Goal: Task Accomplishment & Management: Use online tool/utility

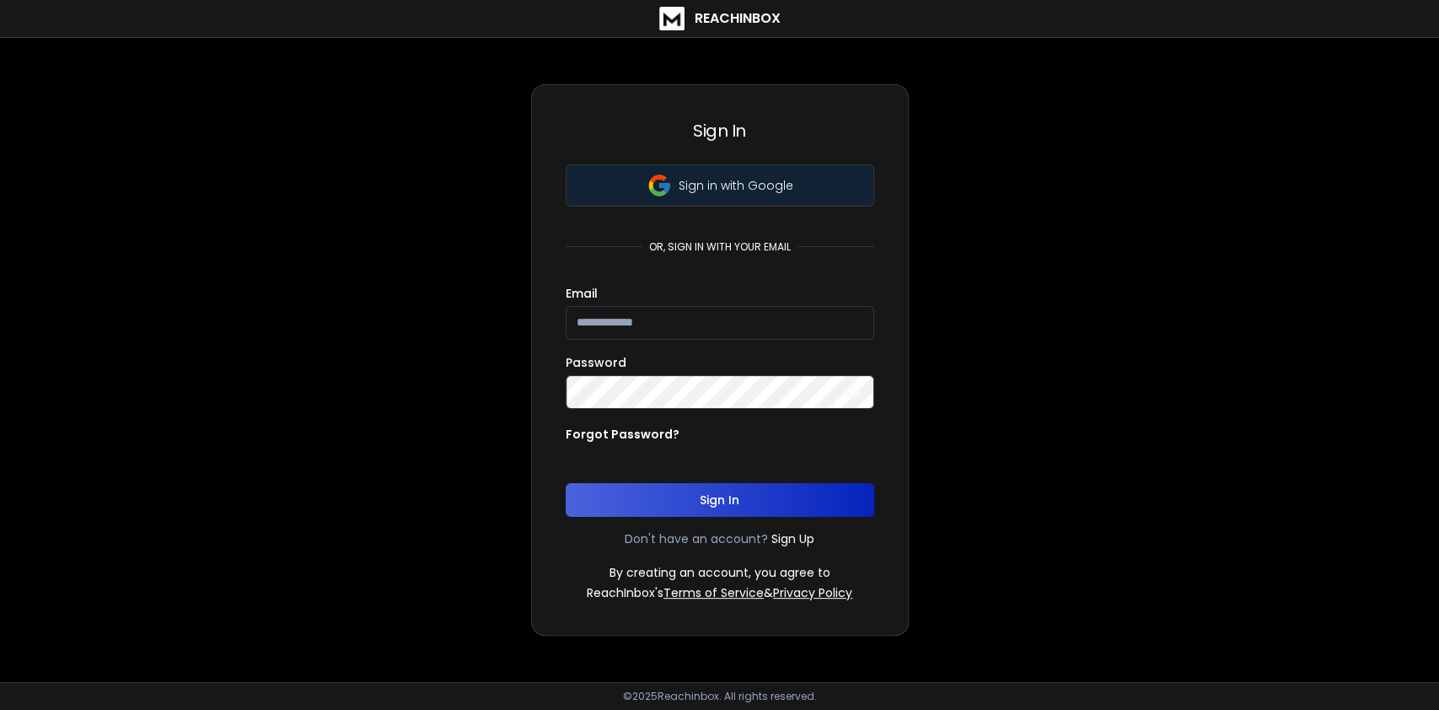
type input "**********"
click at [738, 185] on p "Sign in with Google" at bounding box center [736, 185] width 115 height 17
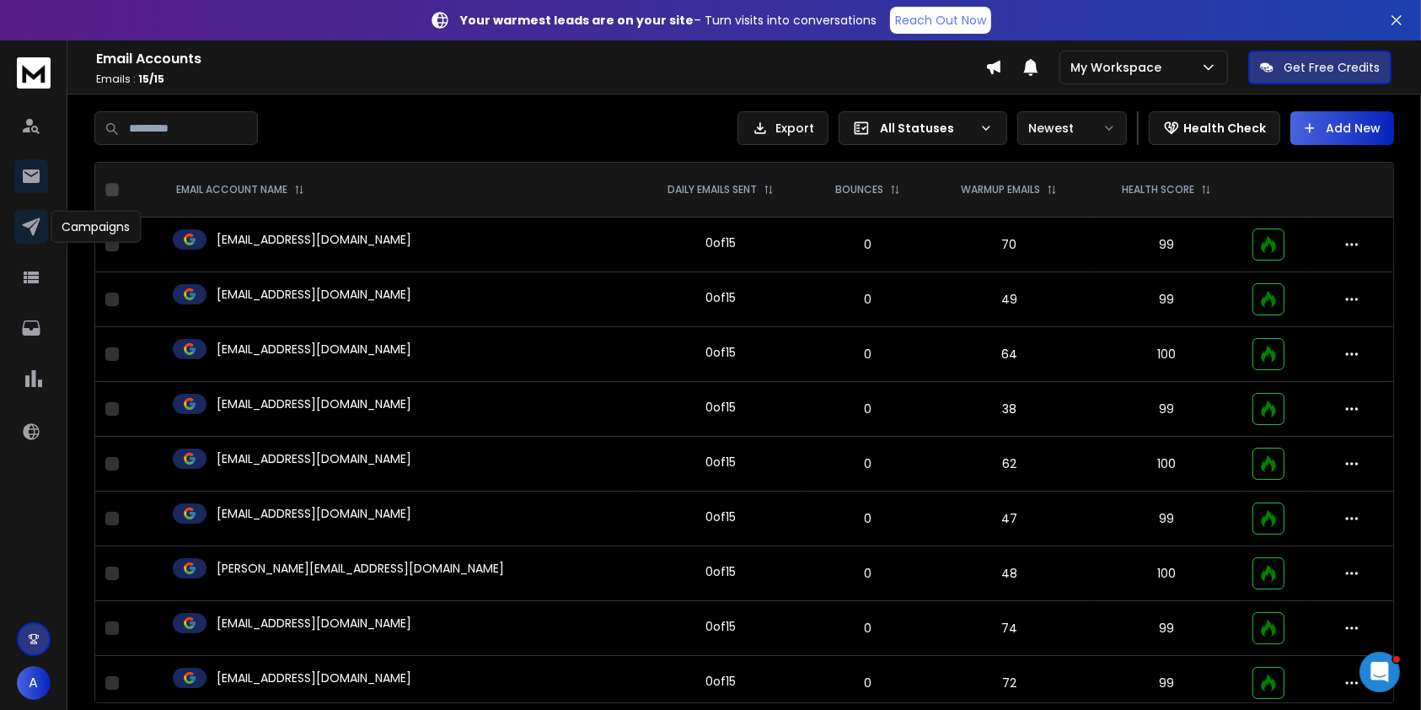
click at [35, 213] on link at bounding box center [31, 227] width 34 height 34
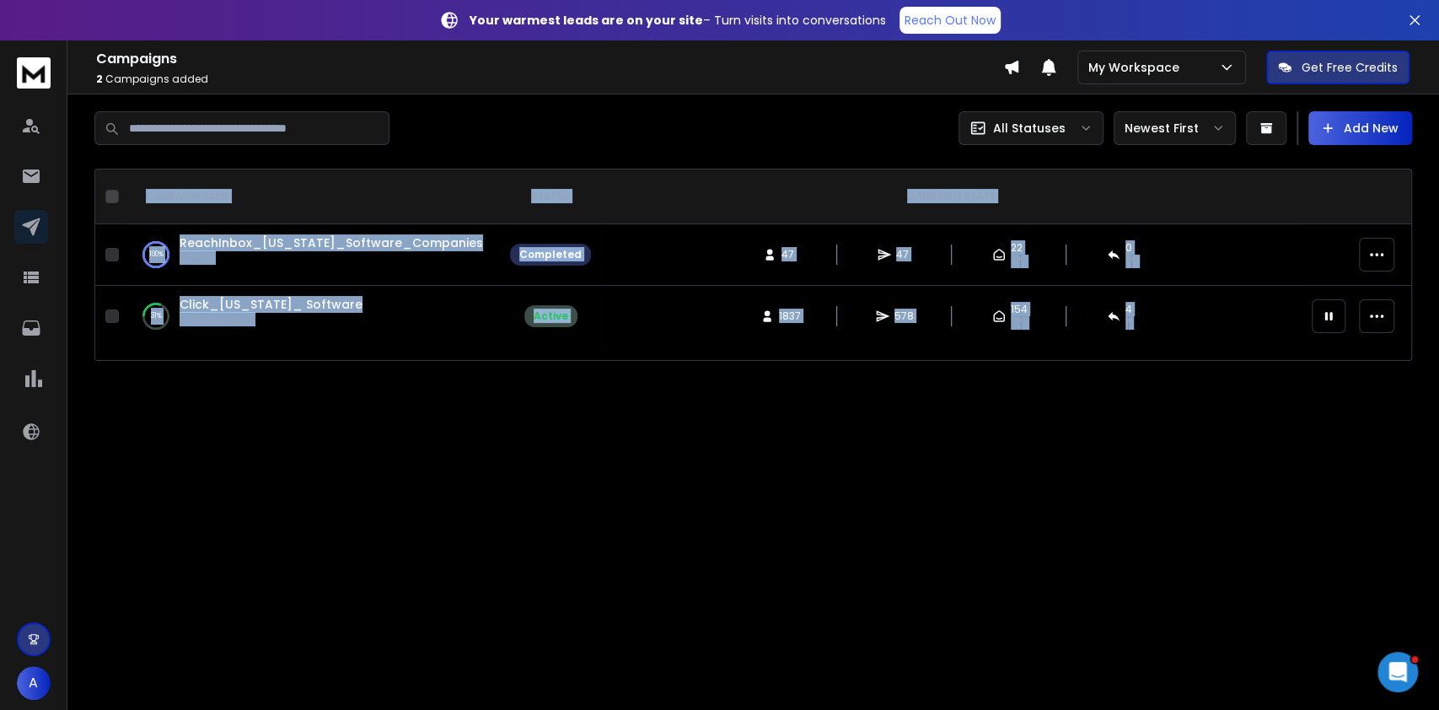
drag, startPoint x: 1107, startPoint y: 331, endPoint x: 871, endPoint y: 416, distance: 250.9
click at [871, 416] on div "Your warmest leads are on your site – Turn visits into conversations Reach Out …" at bounding box center [719, 355] width 1439 height 710
click at [40, 173] on icon at bounding box center [31, 176] width 20 height 20
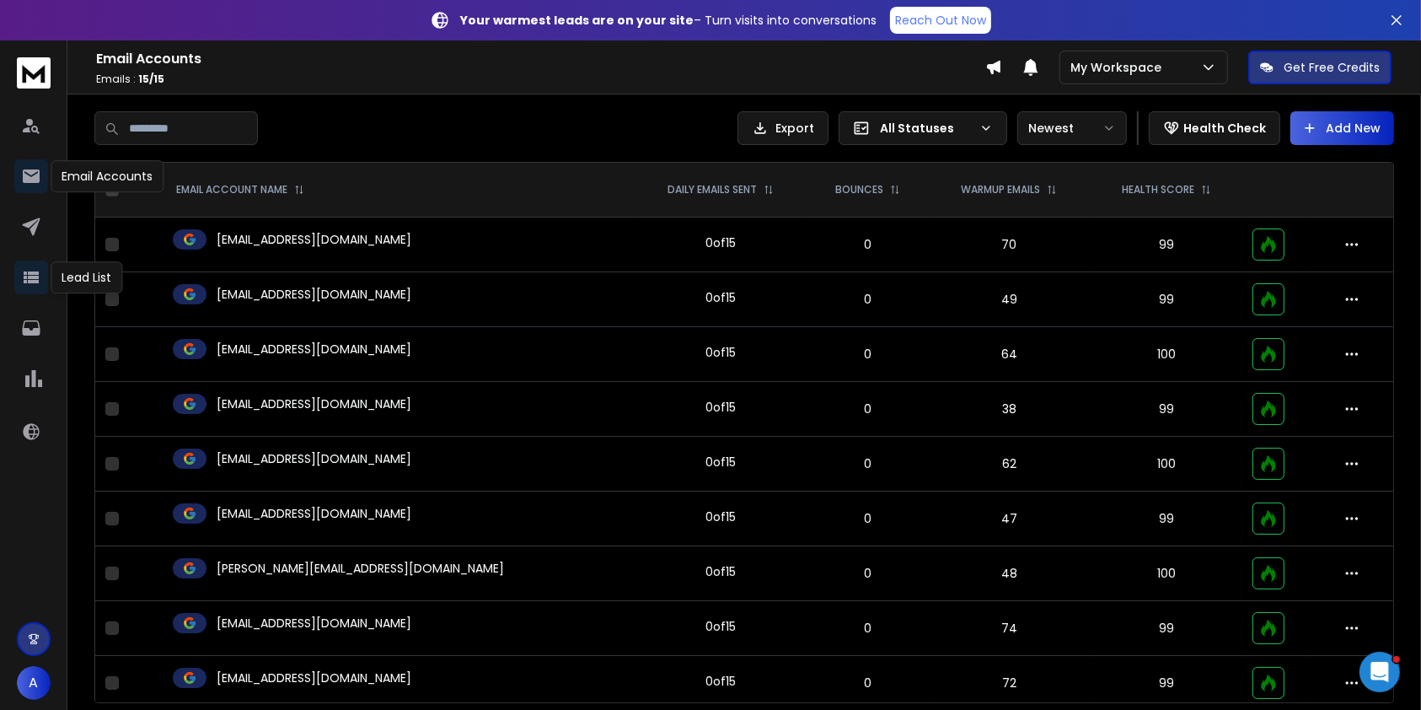
click at [43, 270] on link at bounding box center [31, 277] width 34 height 34
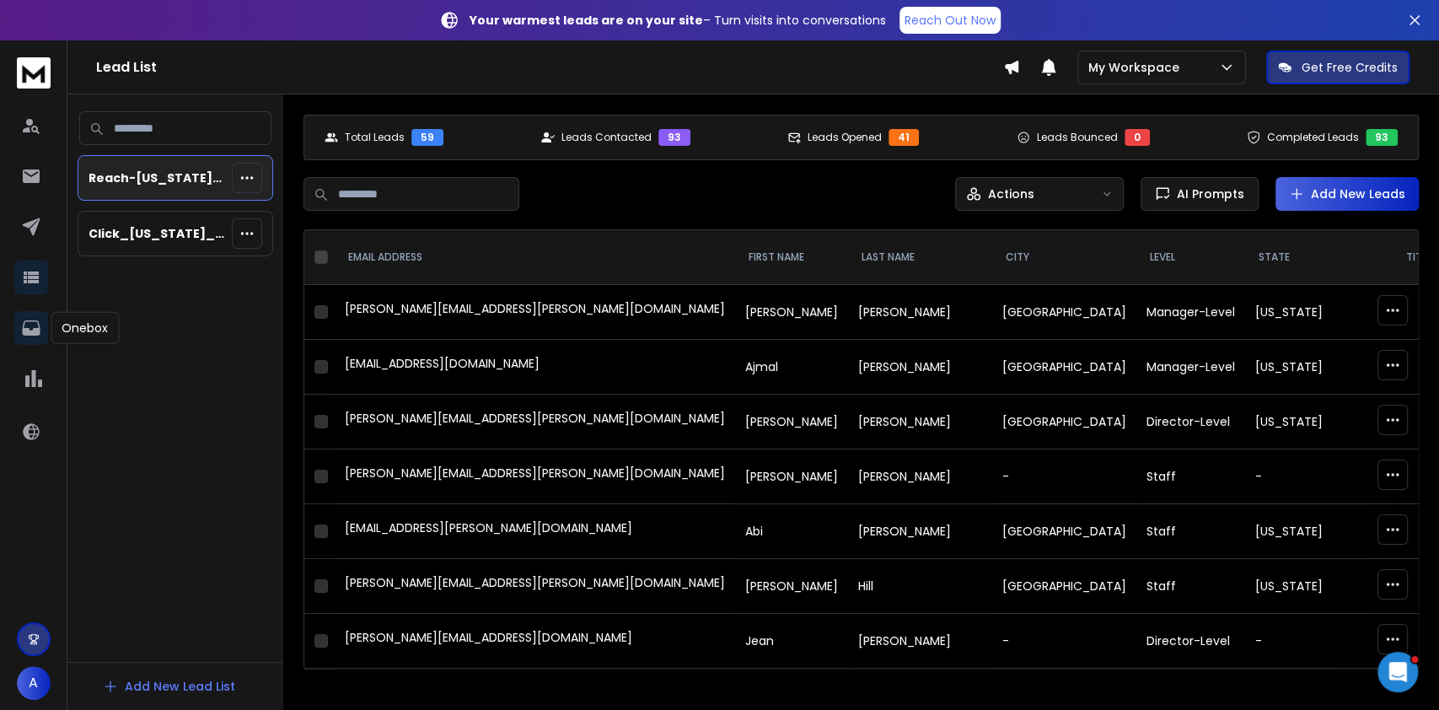
click at [14, 315] on link at bounding box center [31, 328] width 34 height 34
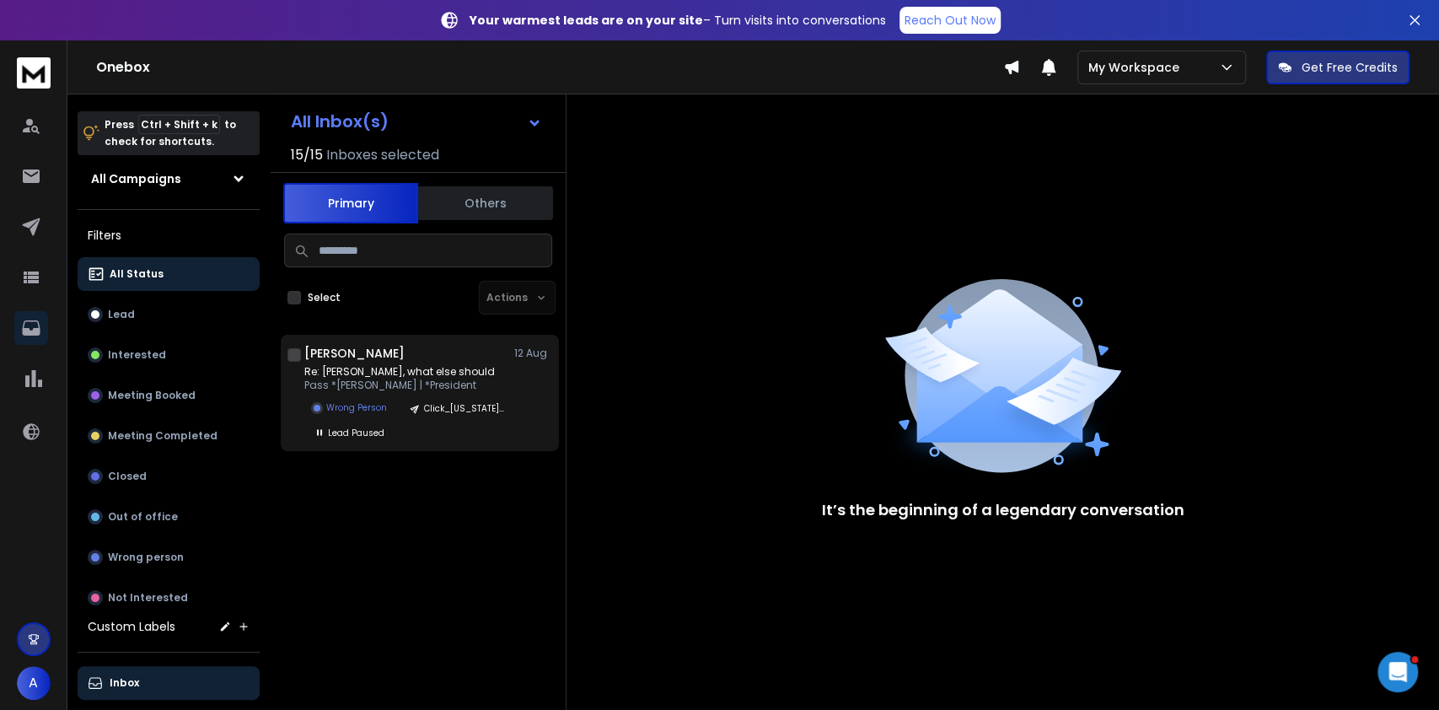
click at [460, 368] on p "Re: Bruce, what else should" at bounding box center [405, 371] width 202 height 13
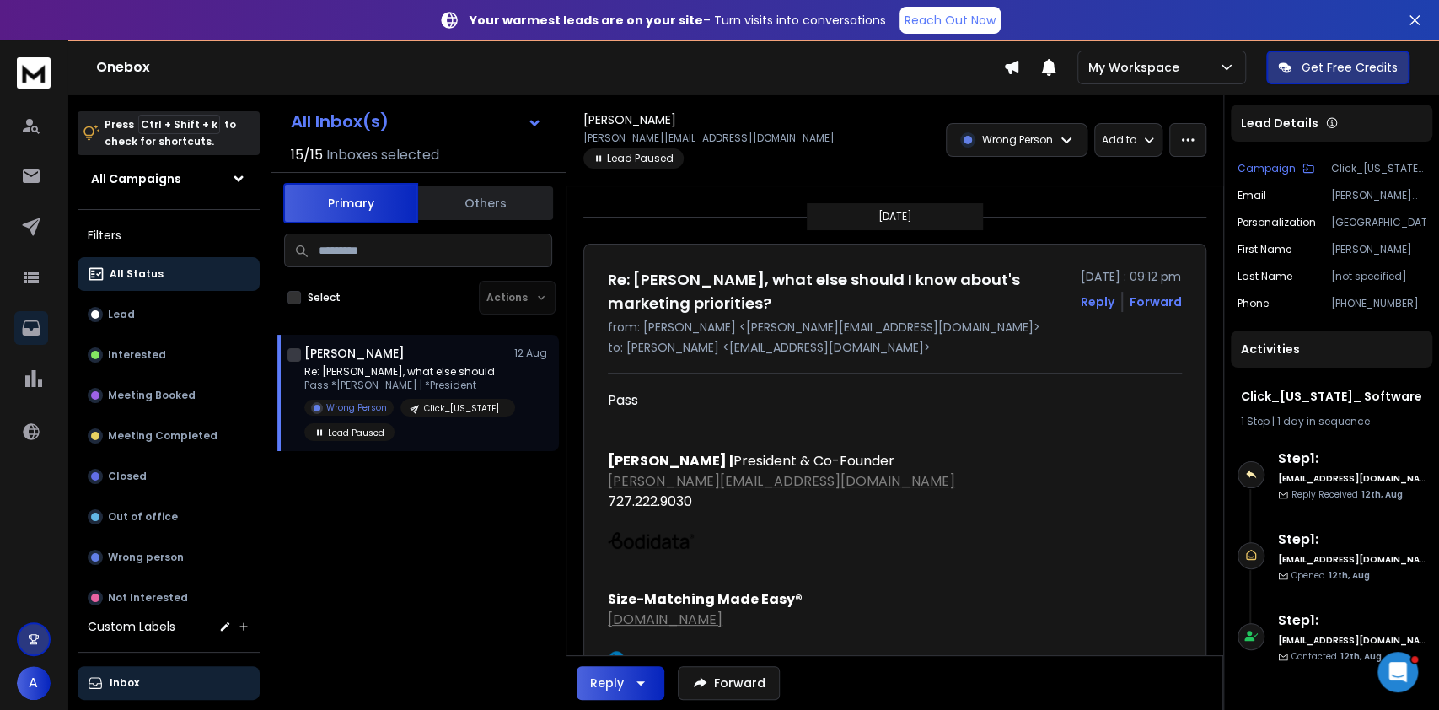
click at [504, 196] on button "Others" at bounding box center [485, 203] width 135 height 37
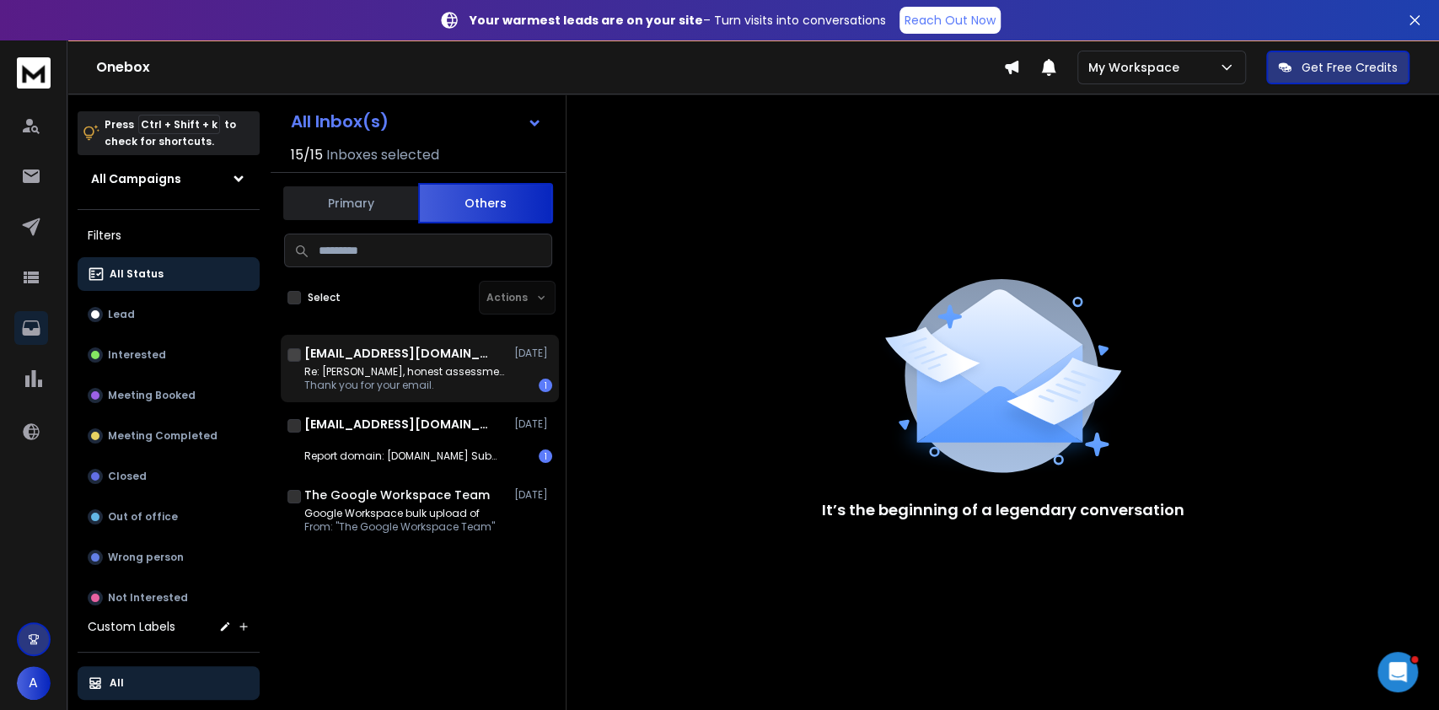
click at [426, 358] on h1 "evant@engineerica.com" at bounding box center [396, 353] width 185 height 17
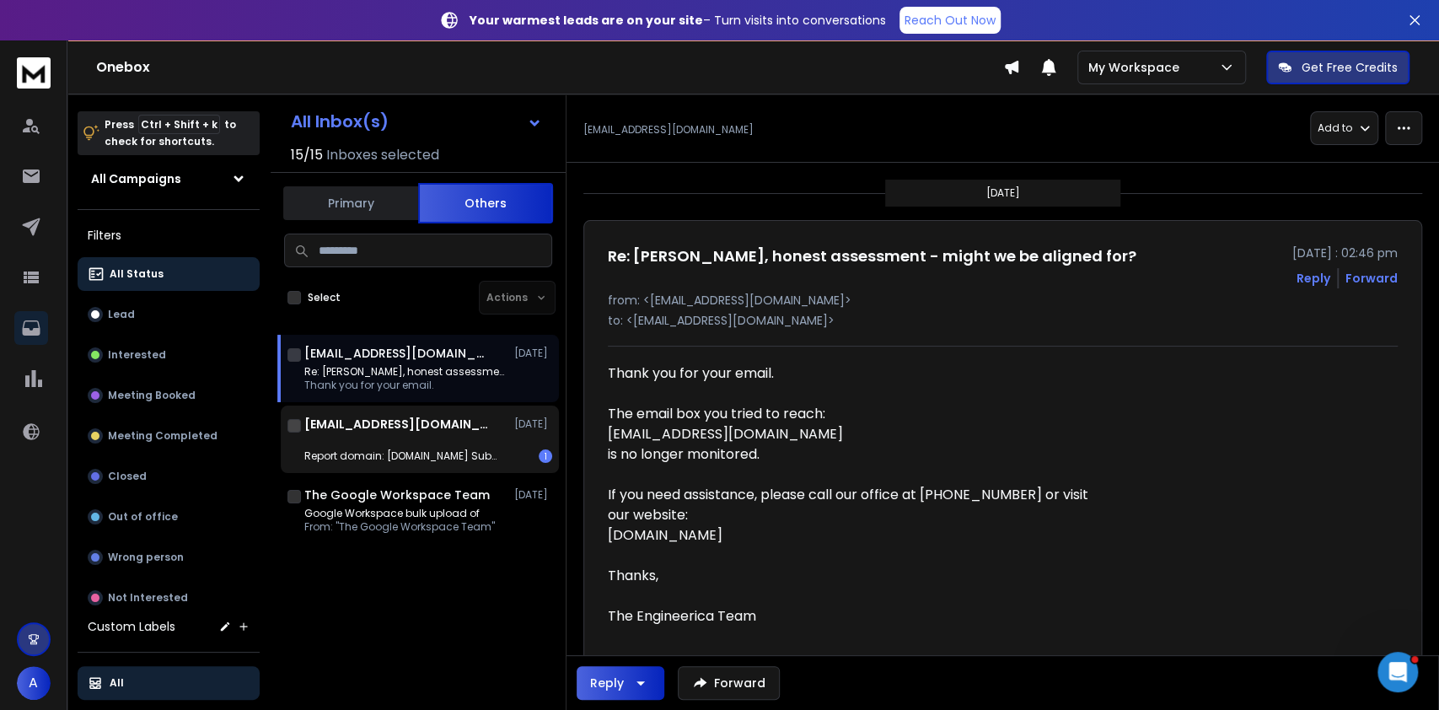
click at [430, 457] on p "Report domain: purestudios.info Submitter: mimecast.org" at bounding box center [405, 455] width 202 height 13
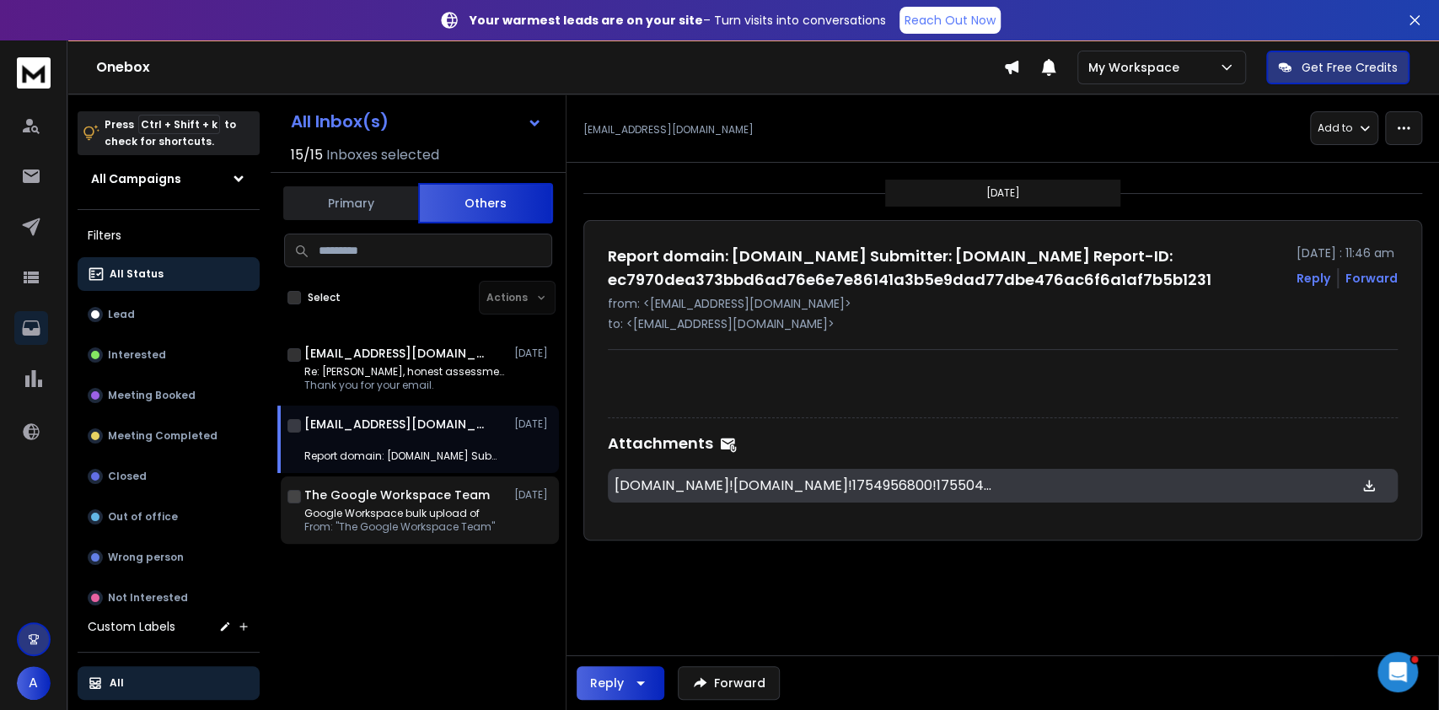
click at [425, 499] on h1 "The Google Workspace Team" at bounding box center [396, 494] width 185 height 17
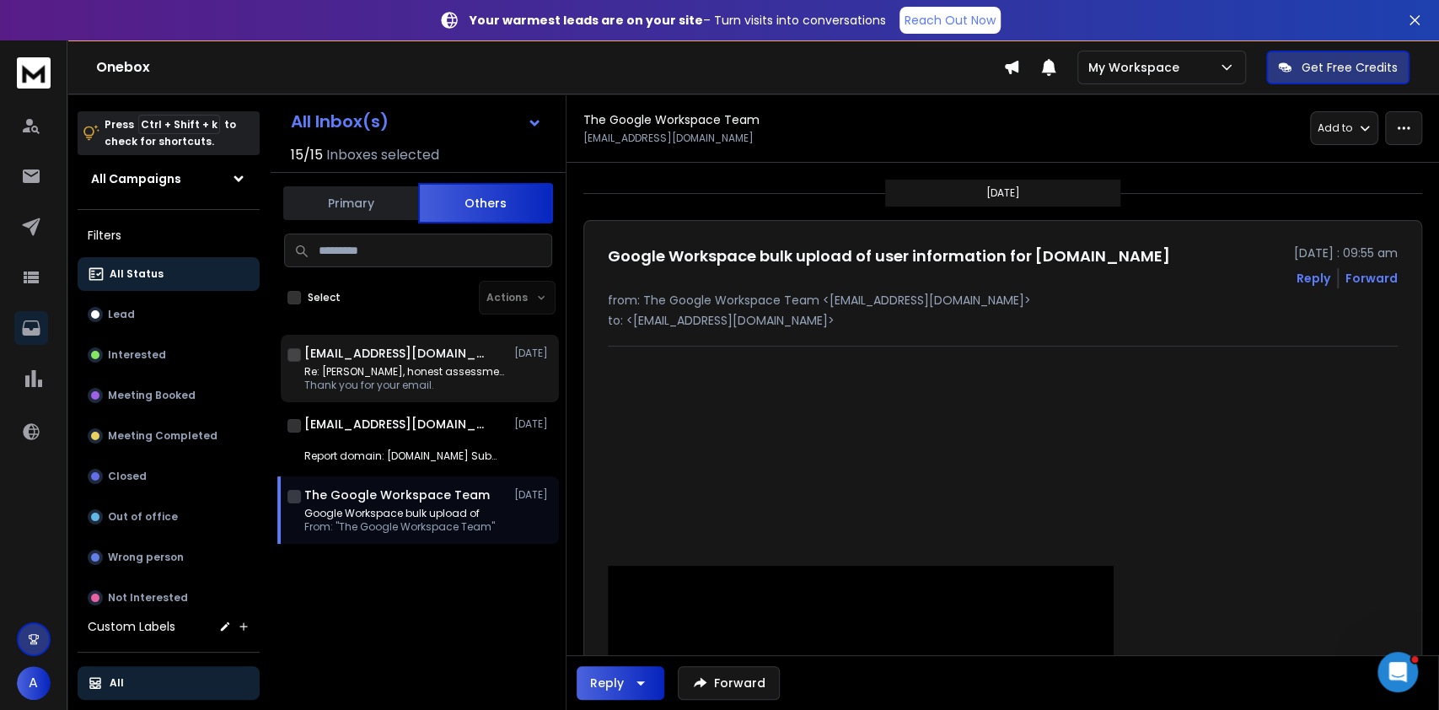
click at [436, 374] on p "Re: Evan, honest assessment -" at bounding box center [405, 371] width 202 height 13
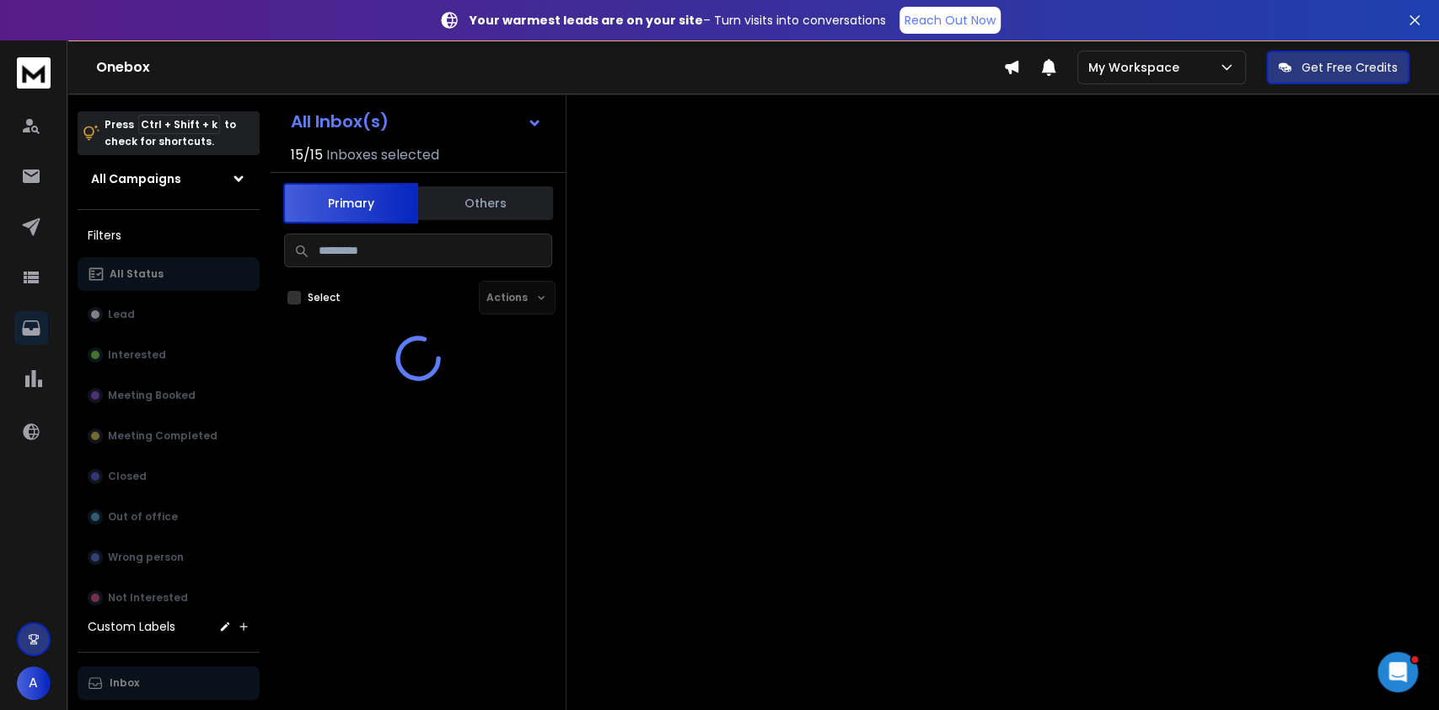
click at [401, 208] on button "Primary" at bounding box center [350, 203] width 135 height 40
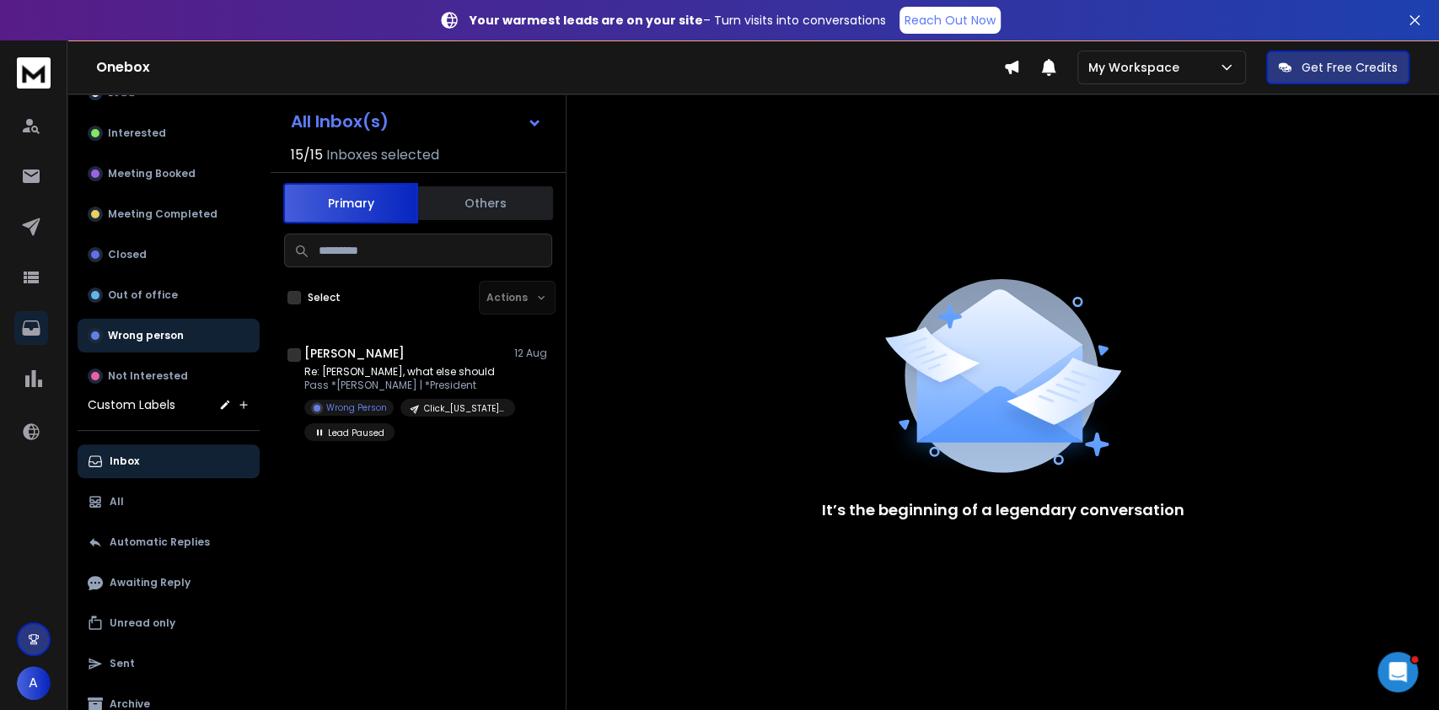
scroll to position [224, 0]
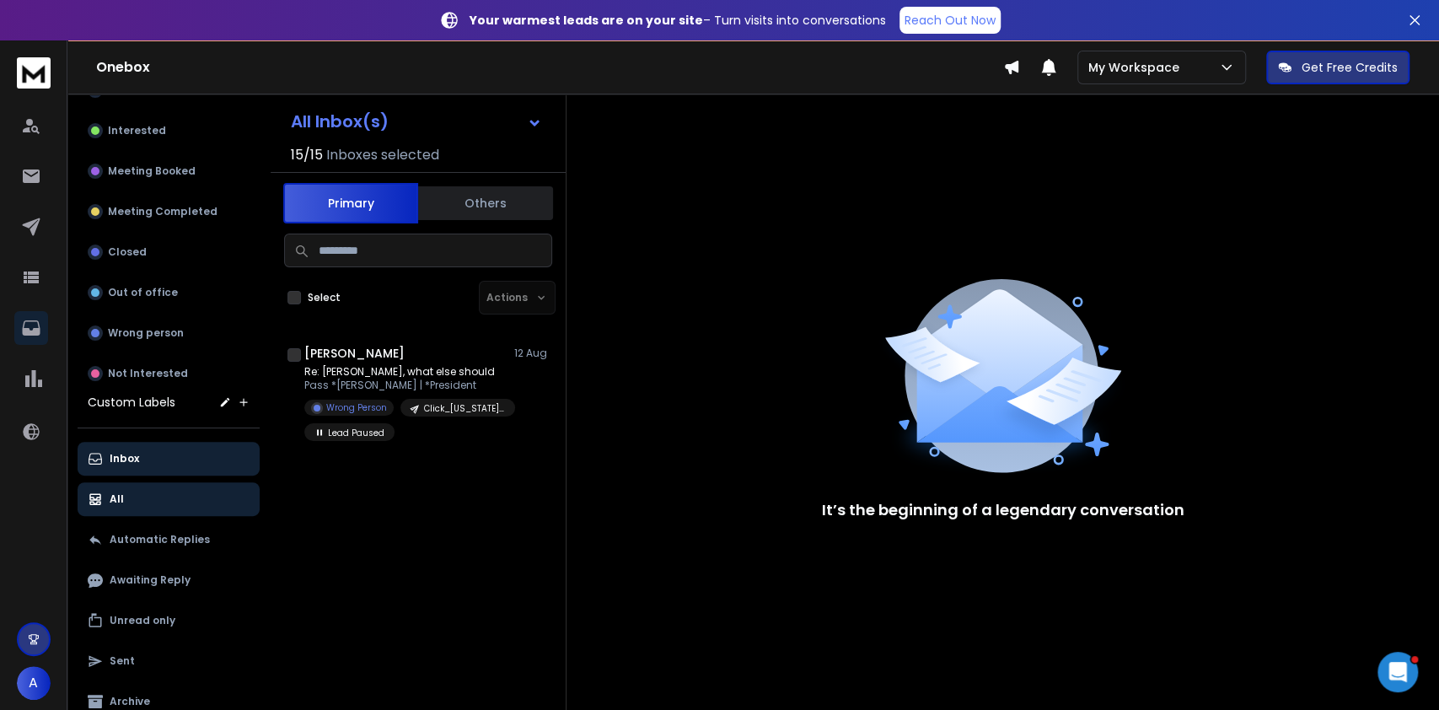
click at [217, 507] on button "All" at bounding box center [169, 499] width 182 height 34
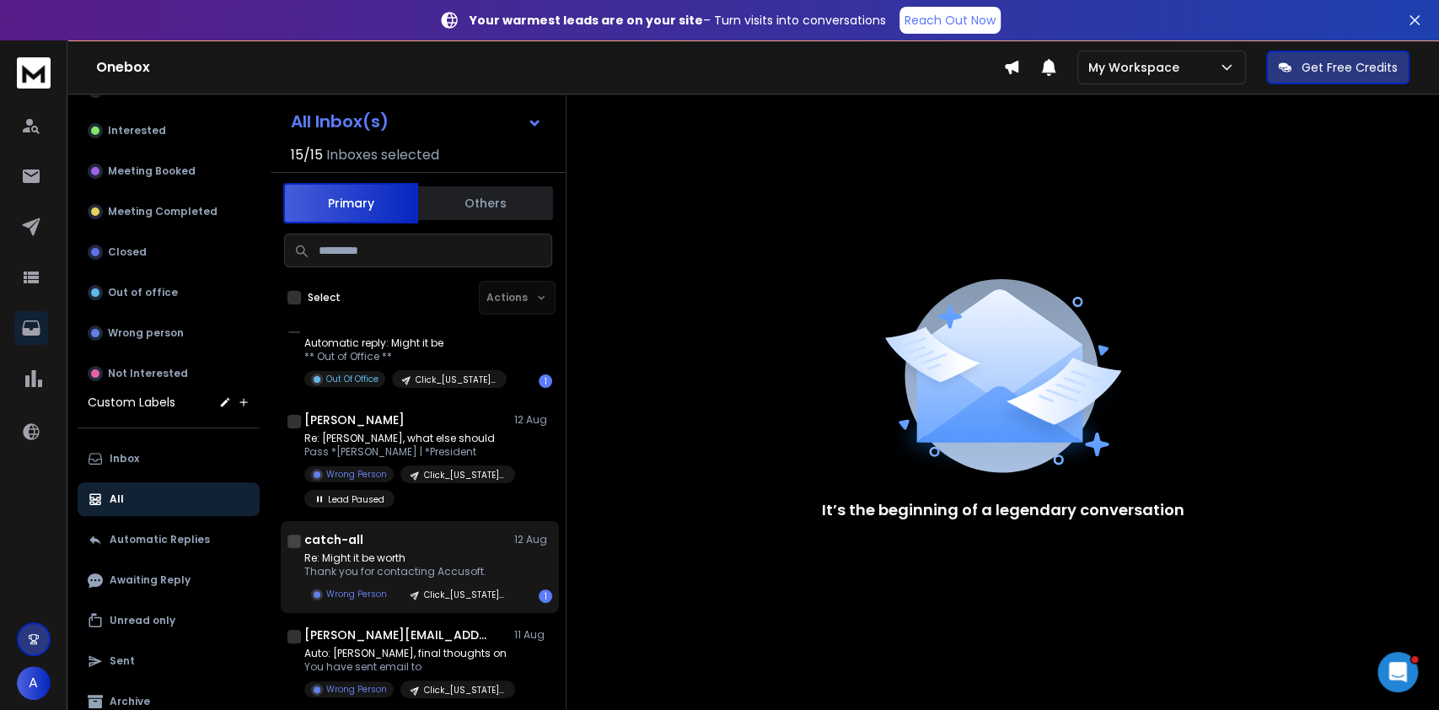
scroll to position [59, 0]
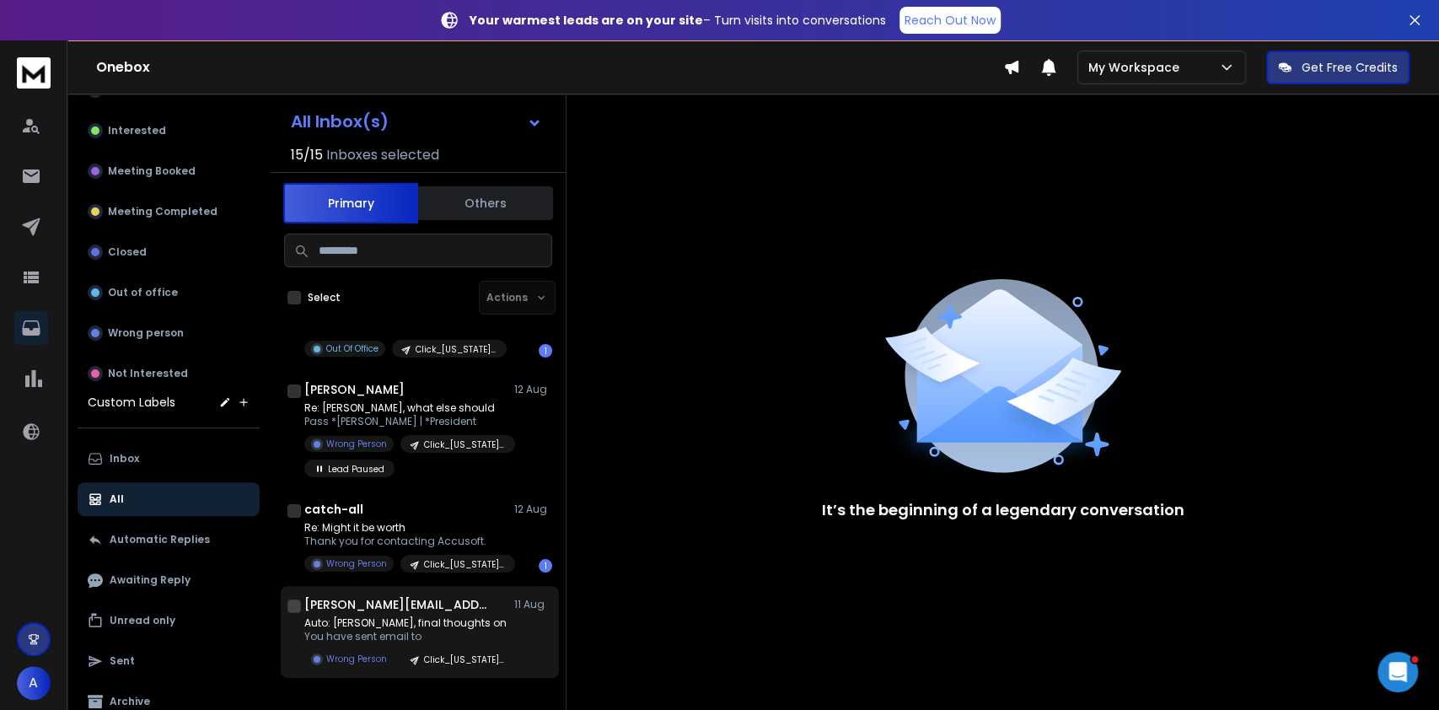
click at [432, 604] on div "sam@certek.com 11 Aug" at bounding box center [428, 604] width 248 height 17
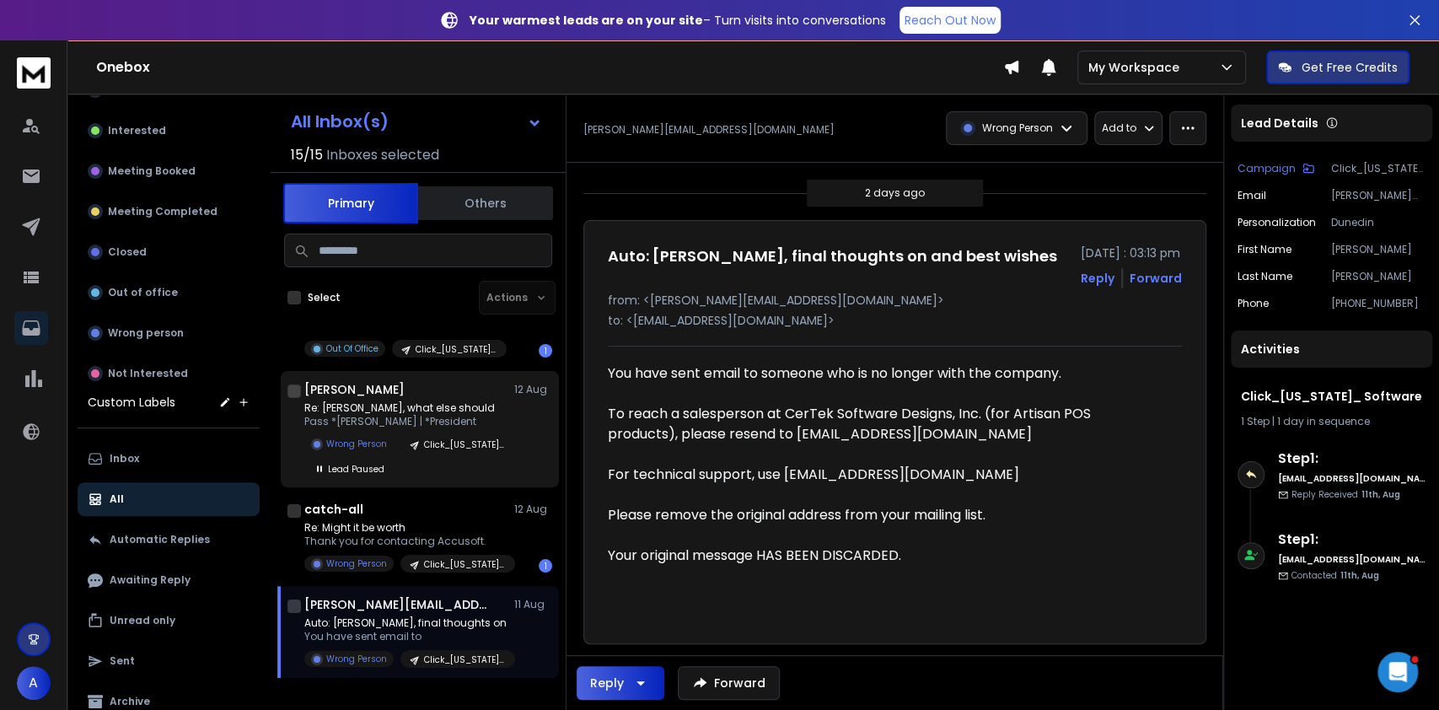
scroll to position [0, 0]
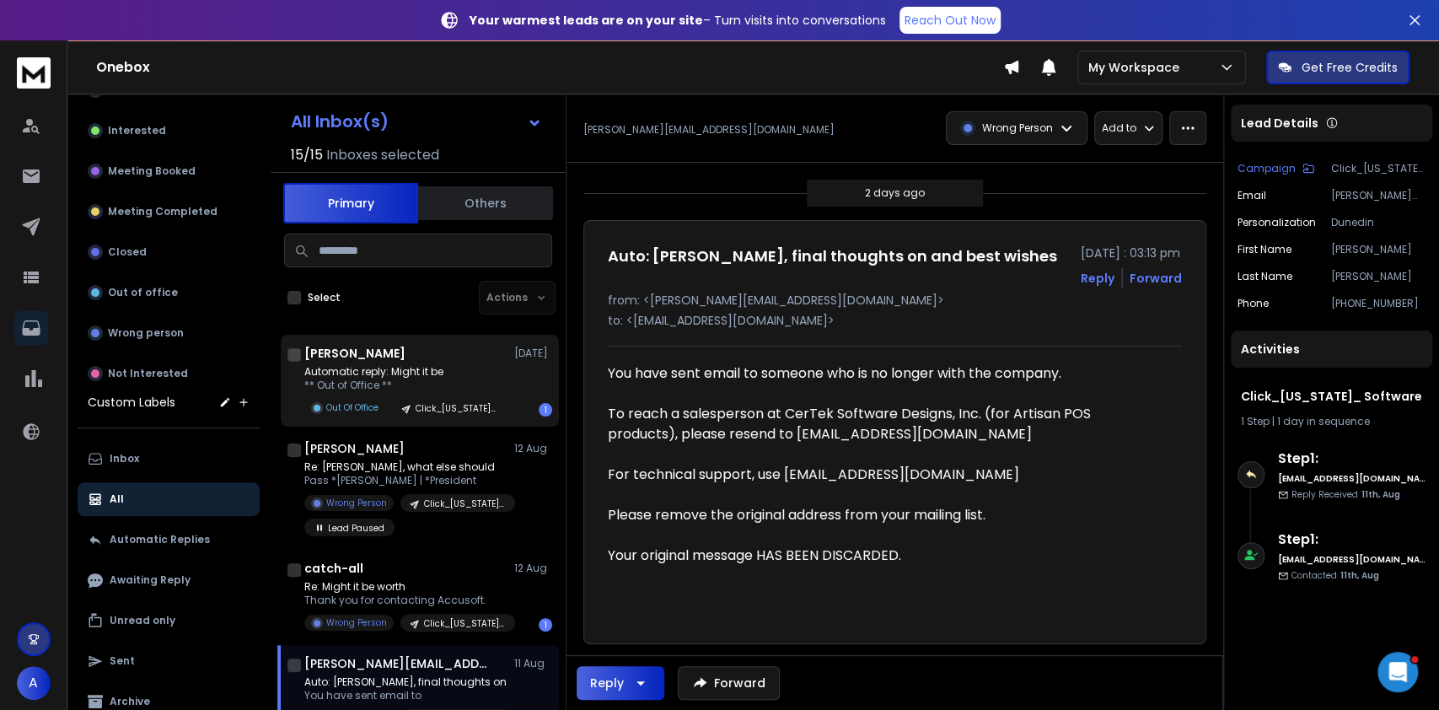
click at [442, 384] on p "** Out of Office **" at bounding box center [405, 384] width 202 height 13
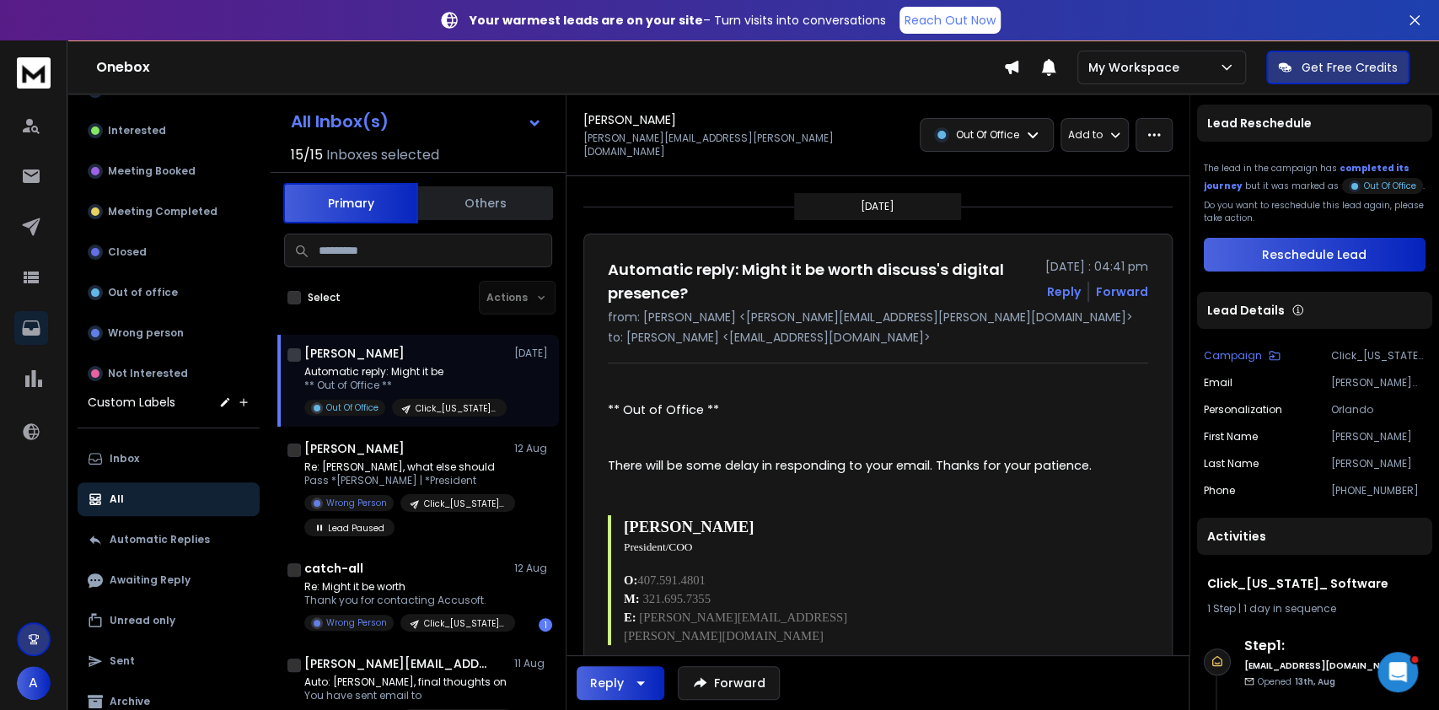
click at [442, 384] on p "** Out of Office **" at bounding box center [405, 384] width 202 height 13
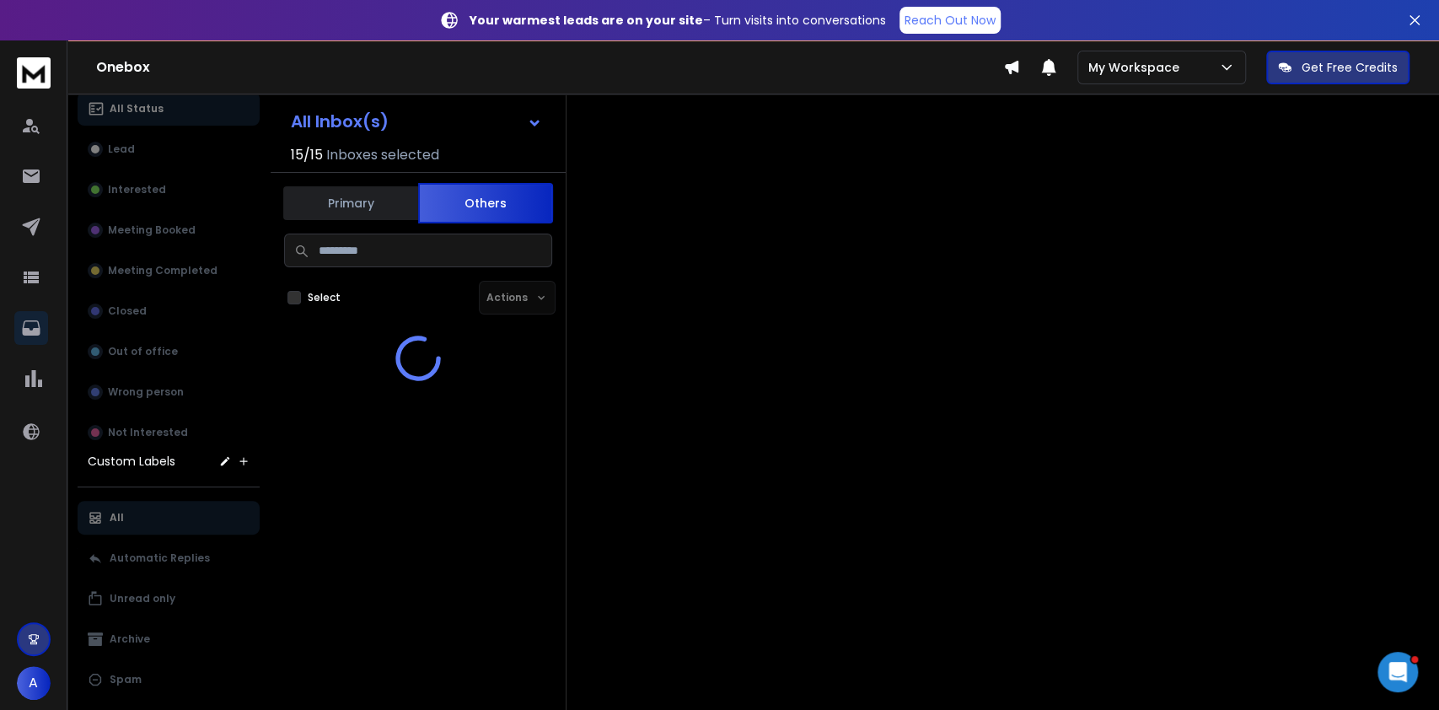
scroll to position [182, 0]
click at [457, 206] on button "Others" at bounding box center [485, 203] width 135 height 40
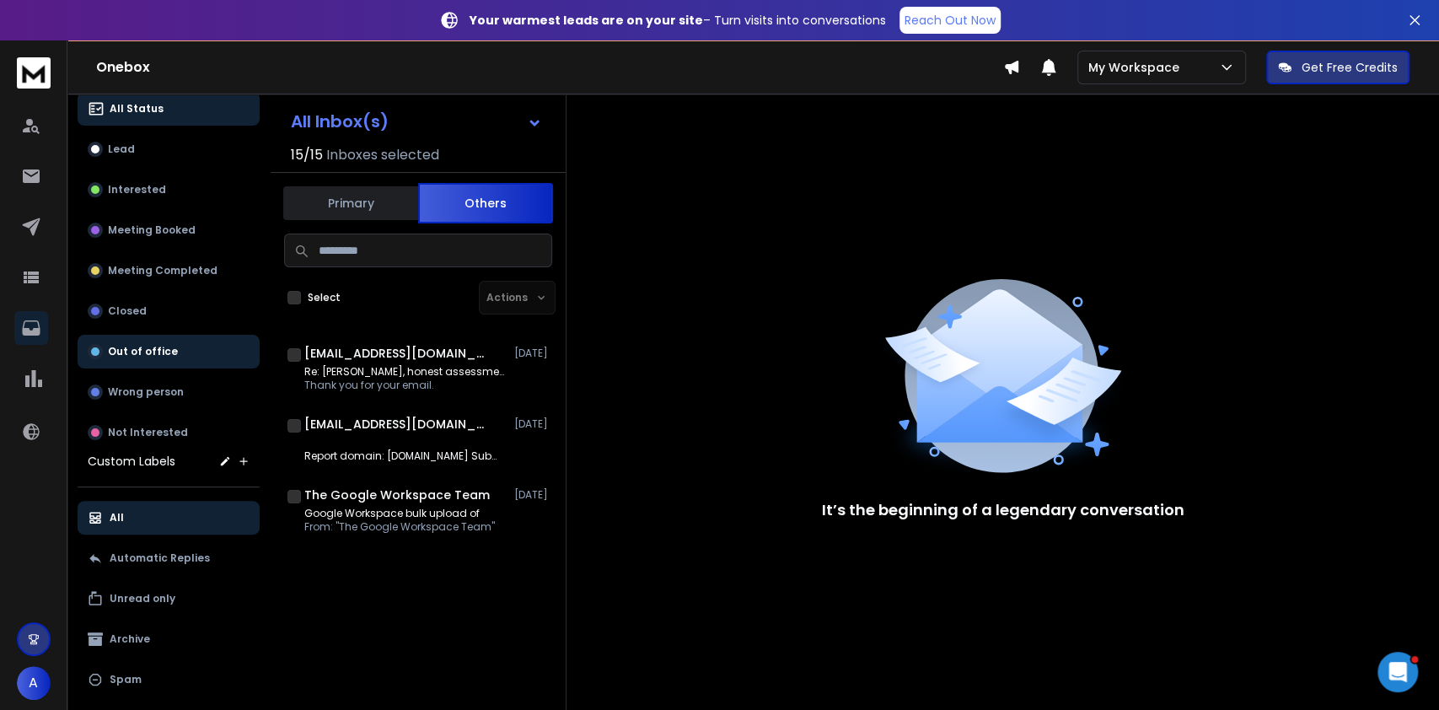
scroll to position [0, 0]
